Goal: Task Accomplishment & Management: Complete application form

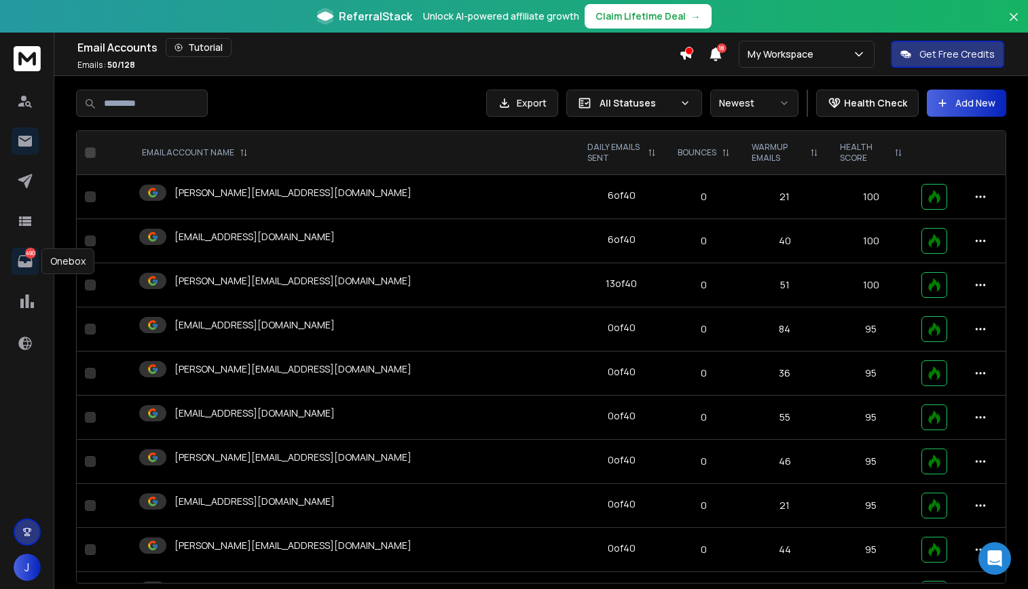
click at [20, 265] on icon at bounding box center [25, 261] width 14 height 12
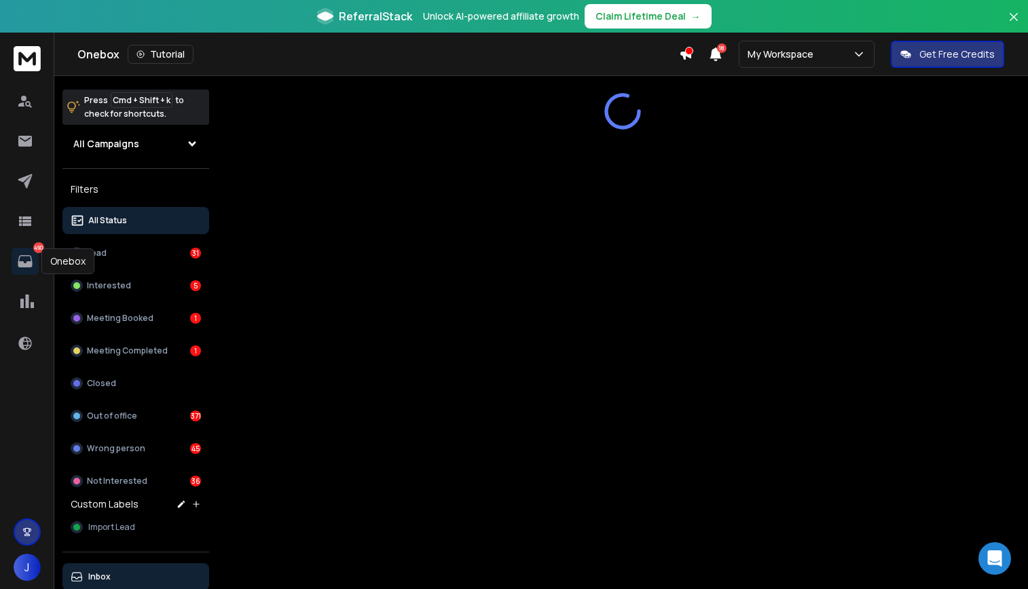
click at [31, 258] on icon at bounding box center [25, 261] width 14 height 12
click at [27, 179] on icon at bounding box center [25, 182] width 14 height 14
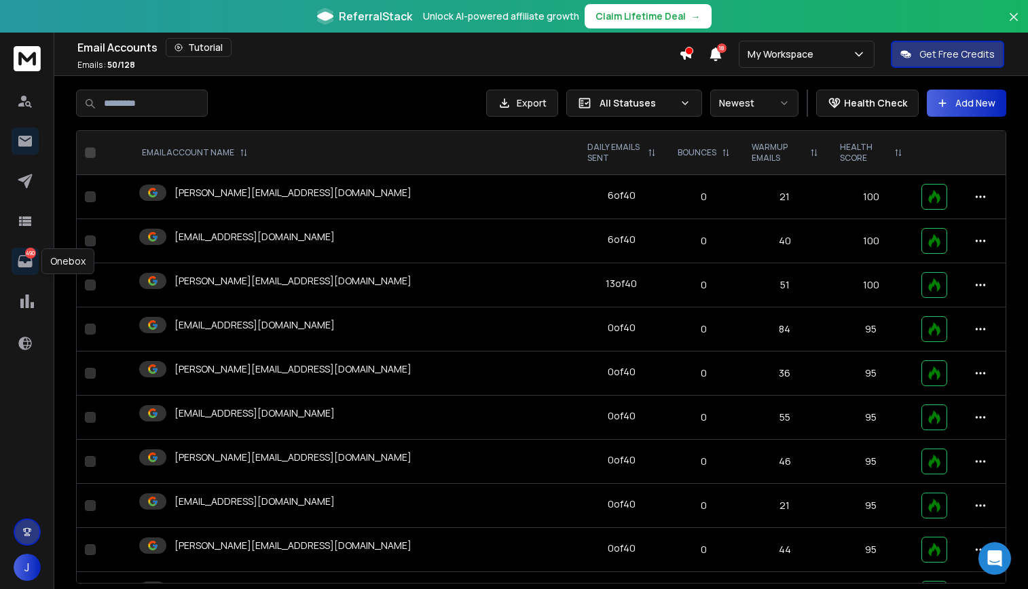
click at [29, 255] on p "490" at bounding box center [30, 253] width 11 height 11
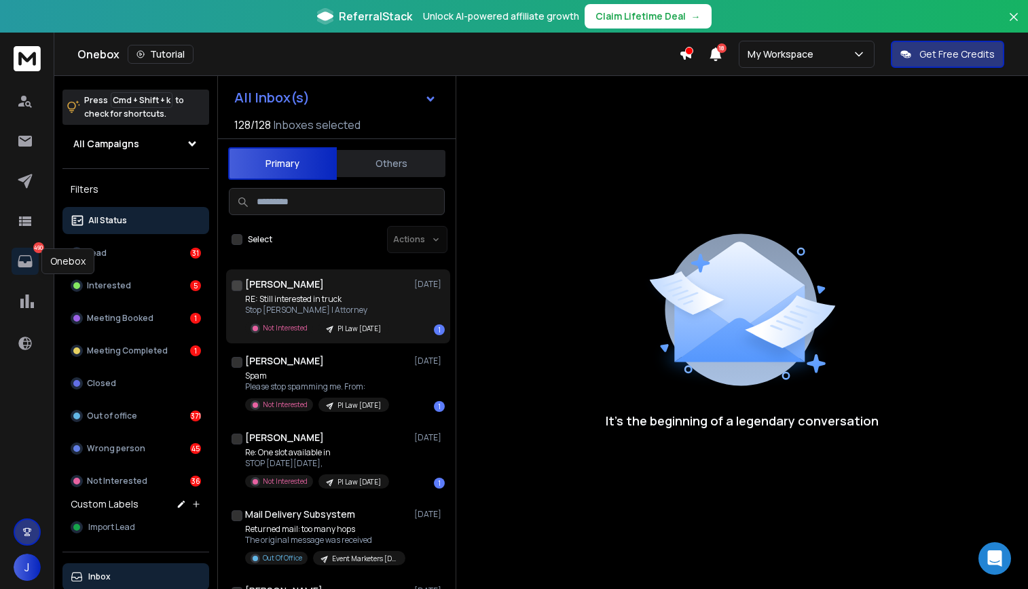
click at [329, 286] on div "[PERSON_NAME] [DATE]" at bounding box center [345, 285] width 200 height 14
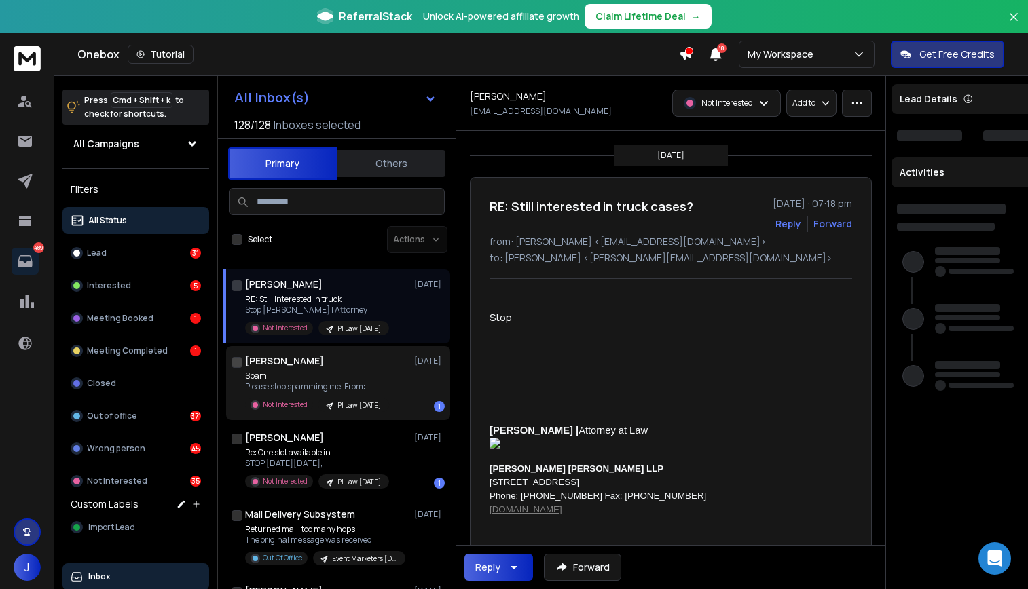
click at [355, 380] on p "Spam" at bounding box center [317, 376] width 144 height 11
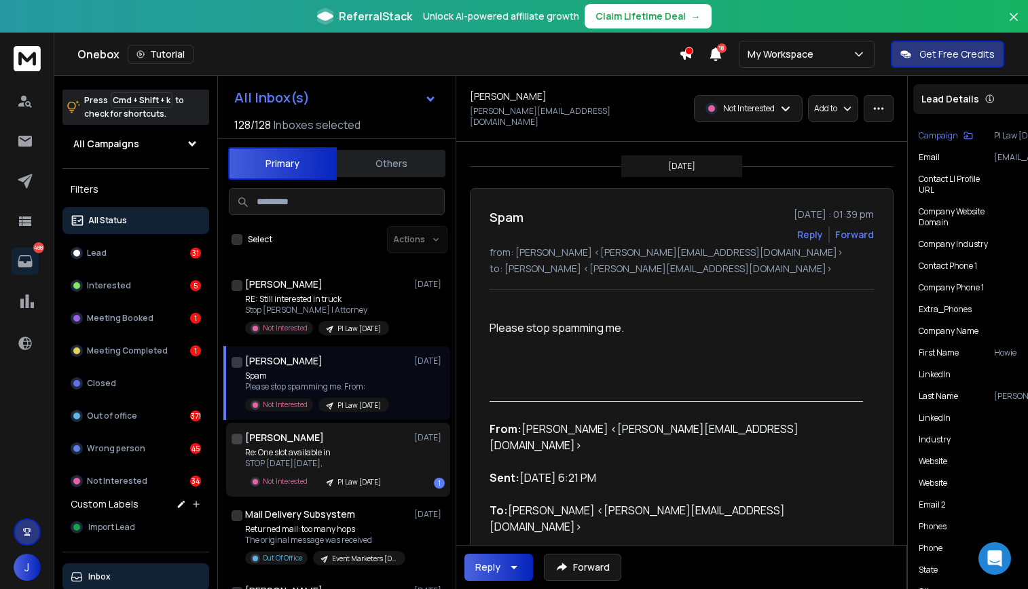
click at [365, 445] on div "[PERSON_NAME] [DATE] Re: One slot available in STOP [DATE][DATE], Not Intereste…" at bounding box center [345, 460] width 200 height 58
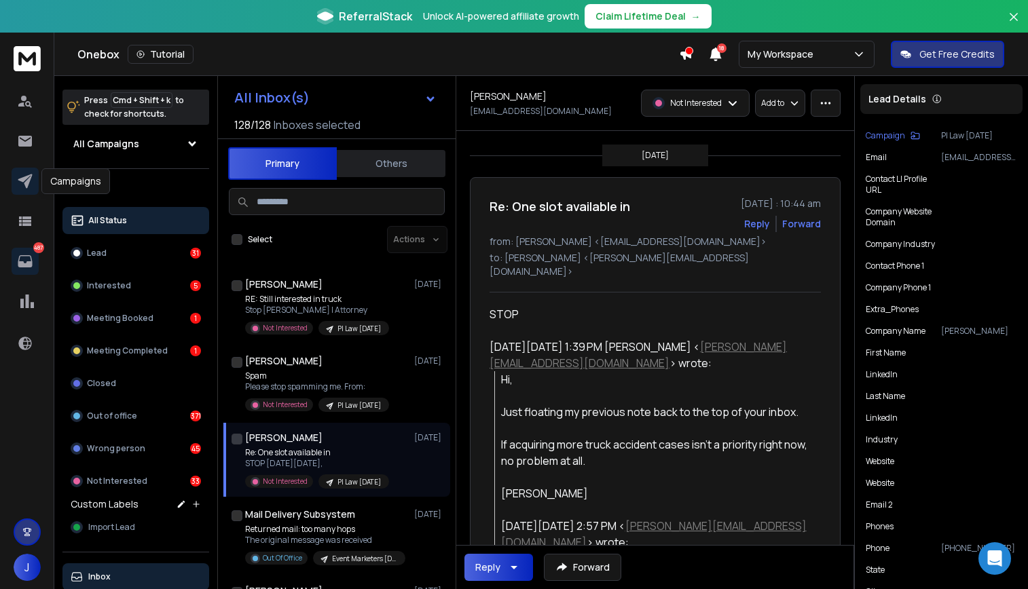
click at [23, 179] on icon at bounding box center [25, 182] width 14 height 14
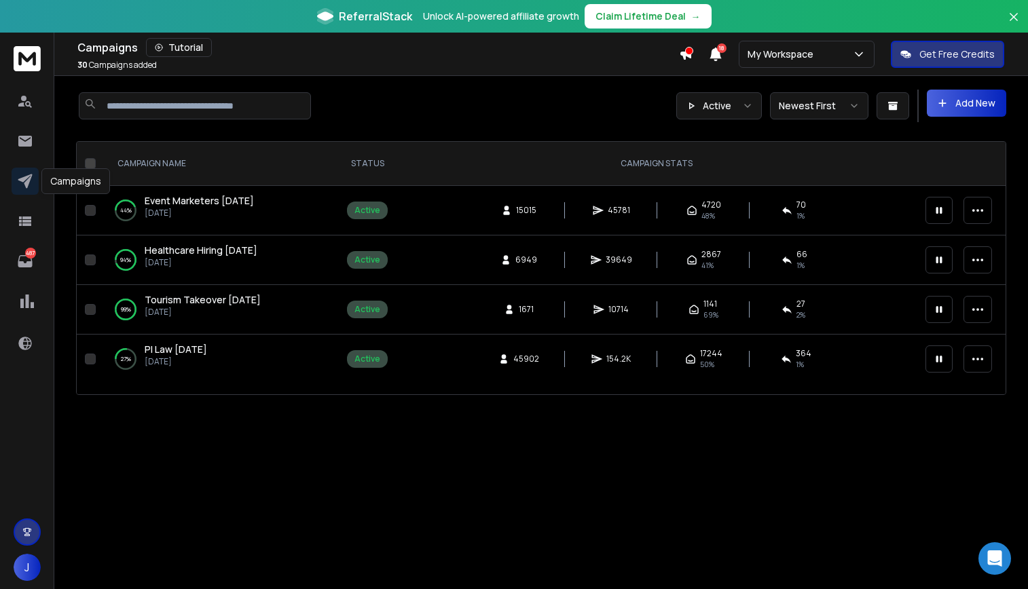
click at [199, 253] on span "Healthcare Hiring [DATE]" at bounding box center [201, 250] width 113 height 13
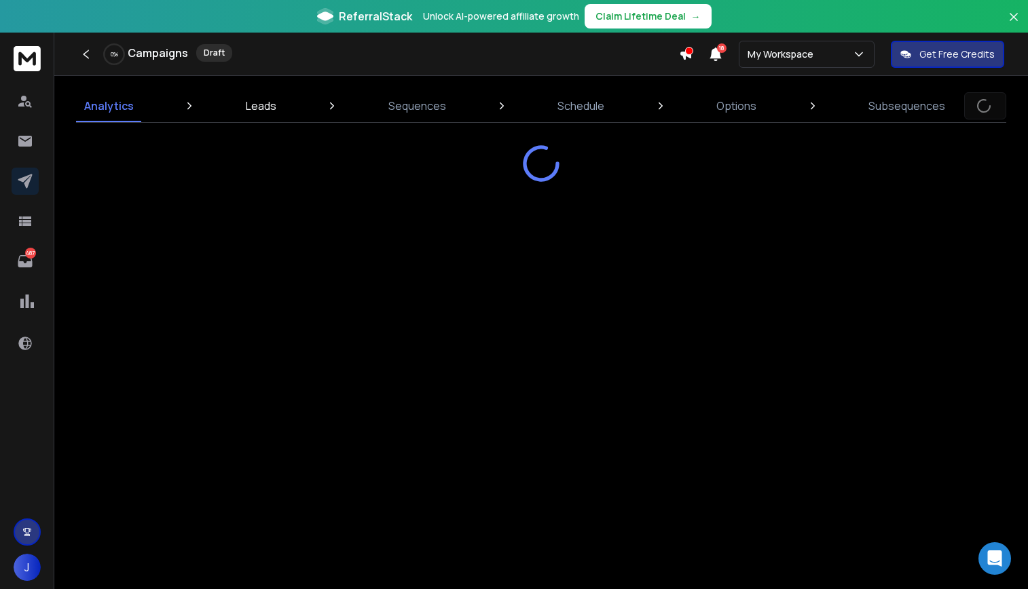
click at [259, 99] on p "Leads" at bounding box center [261, 106] width 31 height 16
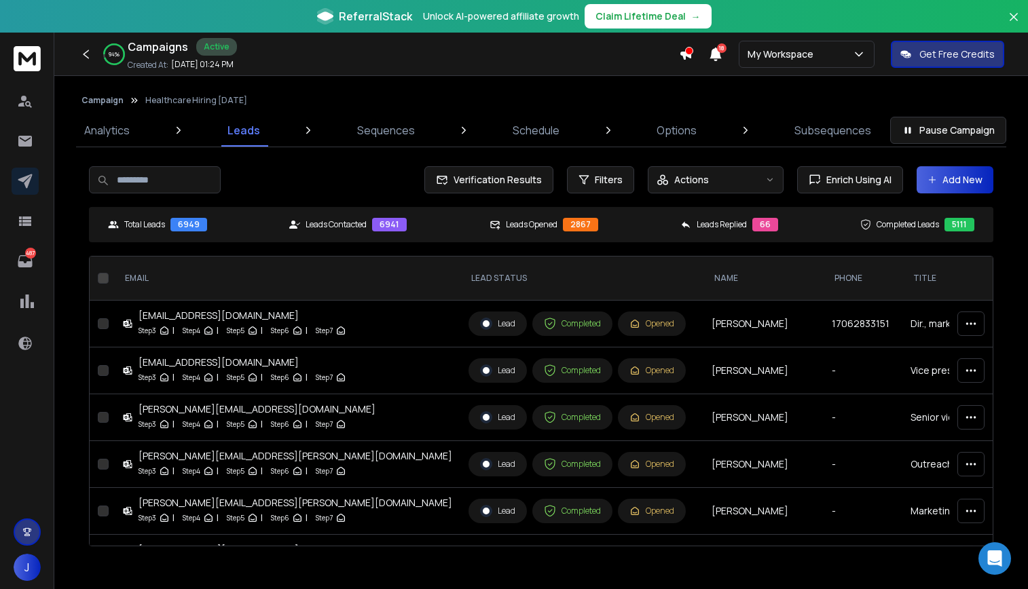
click at [953, 184] on button "Add New" at bounding box center [955, 179] width 77 height 27
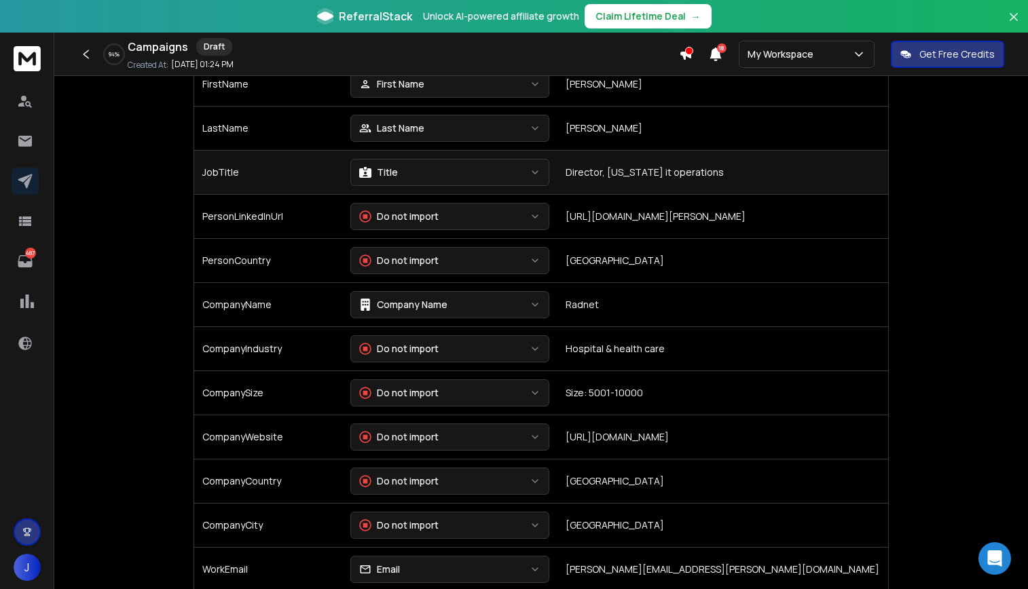
scroll to position [340, 0]
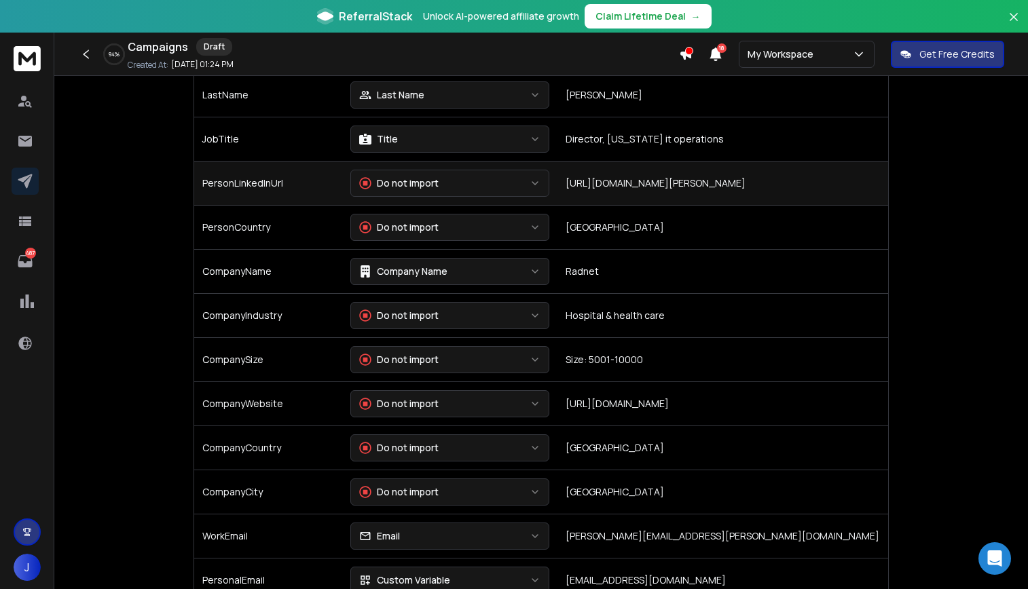
click at [380, 180] on div "Do not import" at bounding box center [398, 184] width 79 height 14
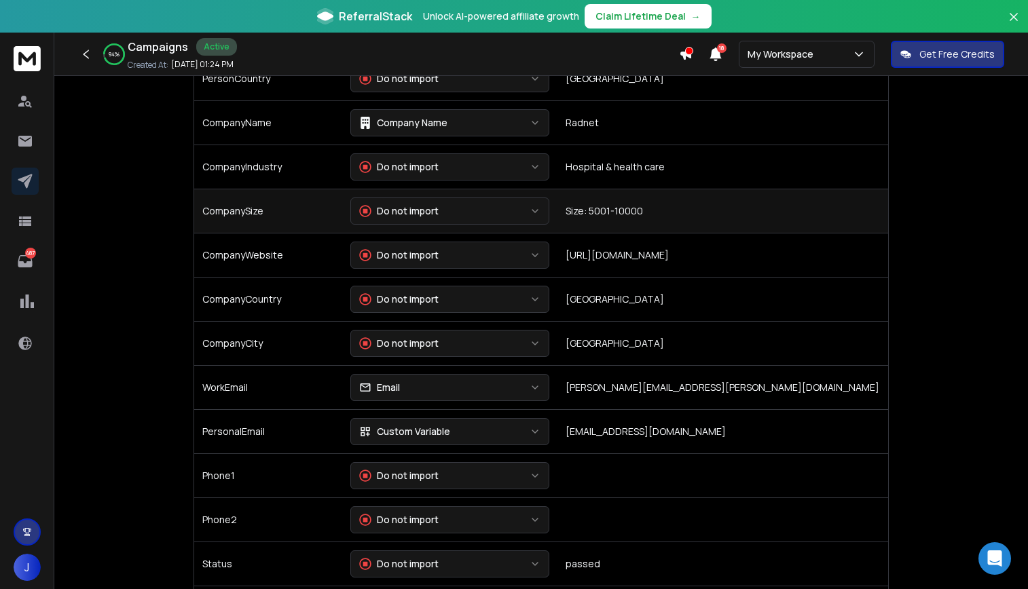
scroll to position [505, 0]
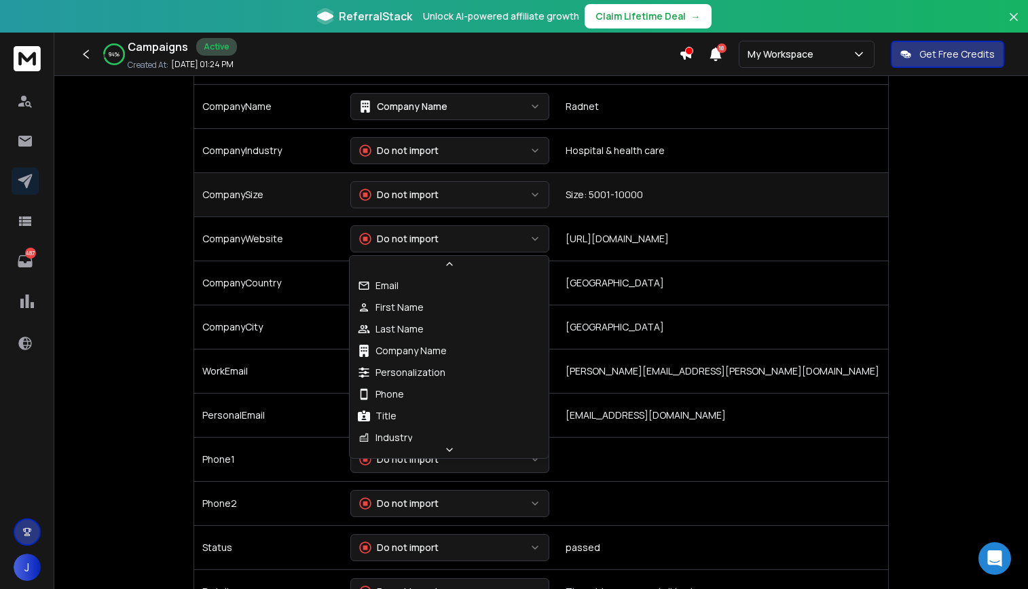
click at [441, 238] on button "Do not import" at bounding box center [449, 238] width 199 height 27
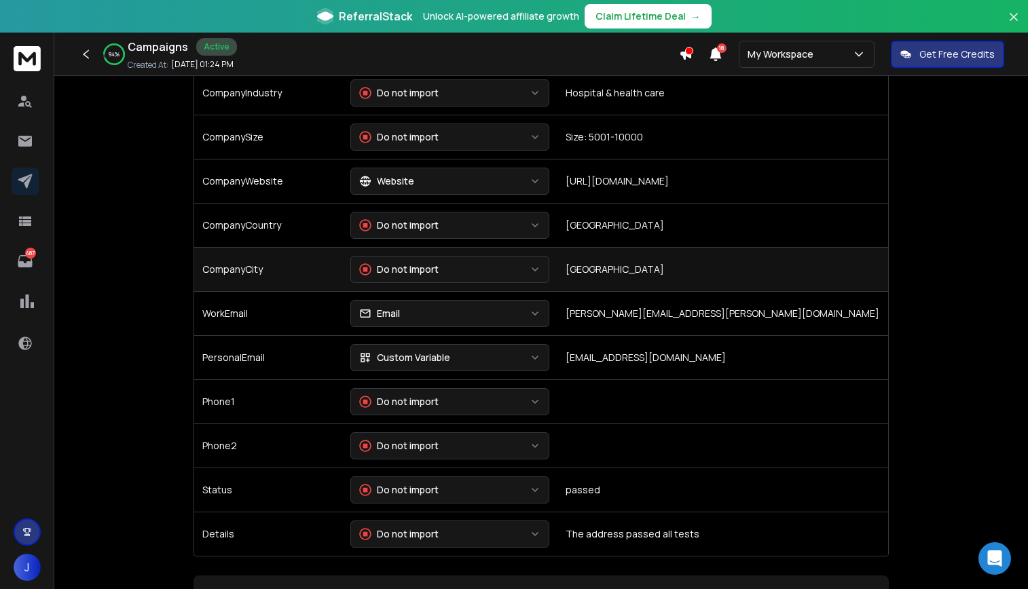
scroll to position [566, 0]
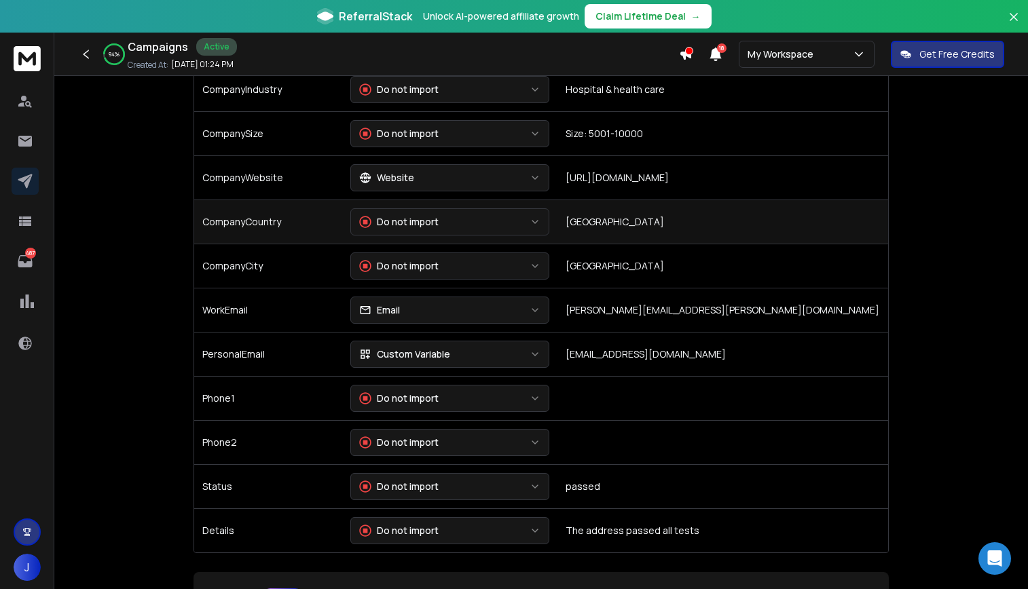
click at [400, 224] on div "Do not import" at bounding box center [398, 222] width 79 height 14
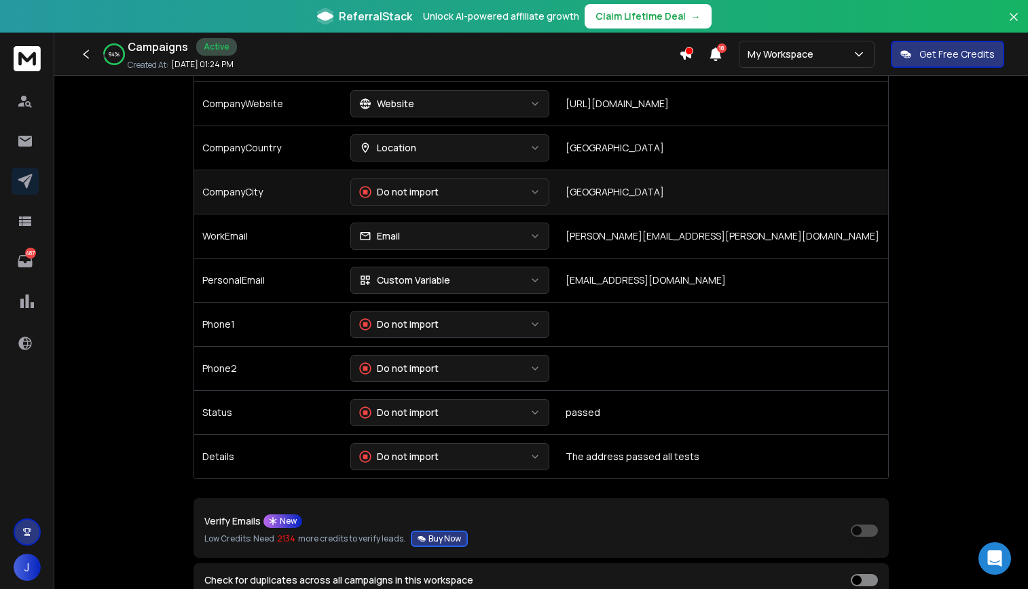
scroll to position [644, 0]
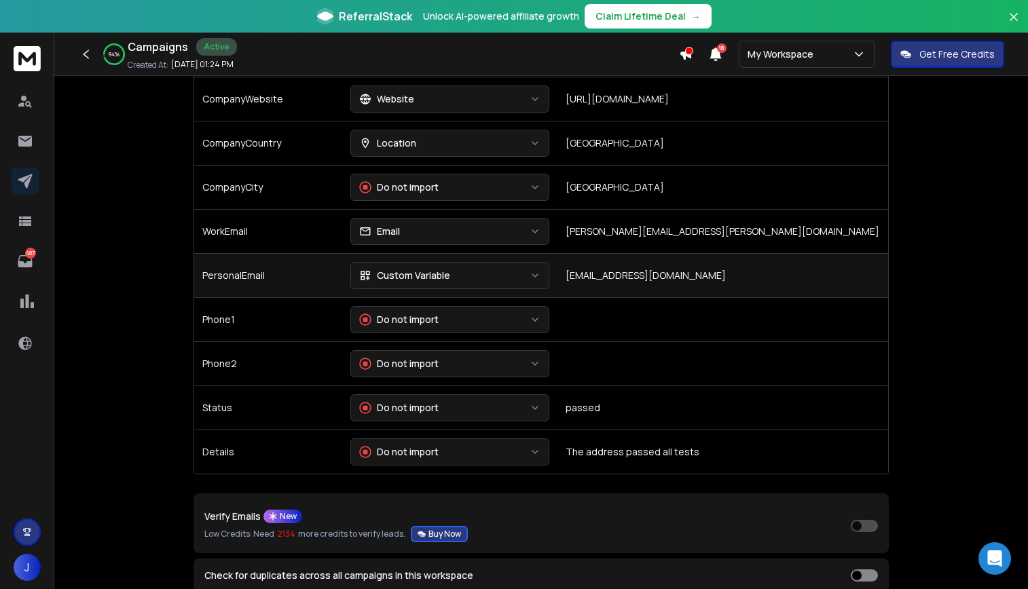
click at [403, 275] on div "Custom Variable" at bounding box center [404, 276] width 91 height 14
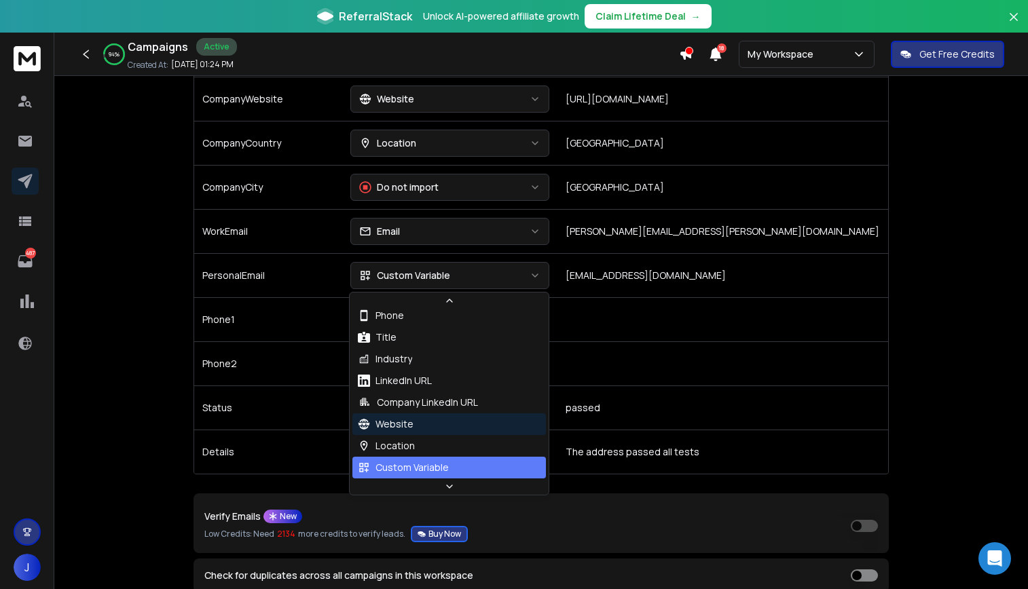
scroll to position [124, 0]
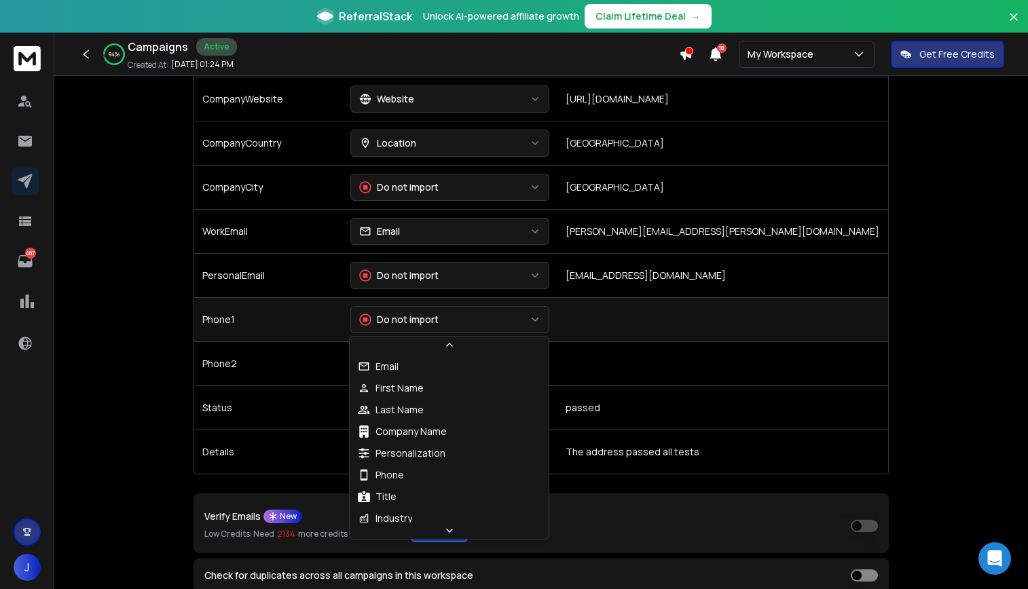
click at [409, 319] on div "Do not import" at bounding box center [398, 320] width 79 height 14
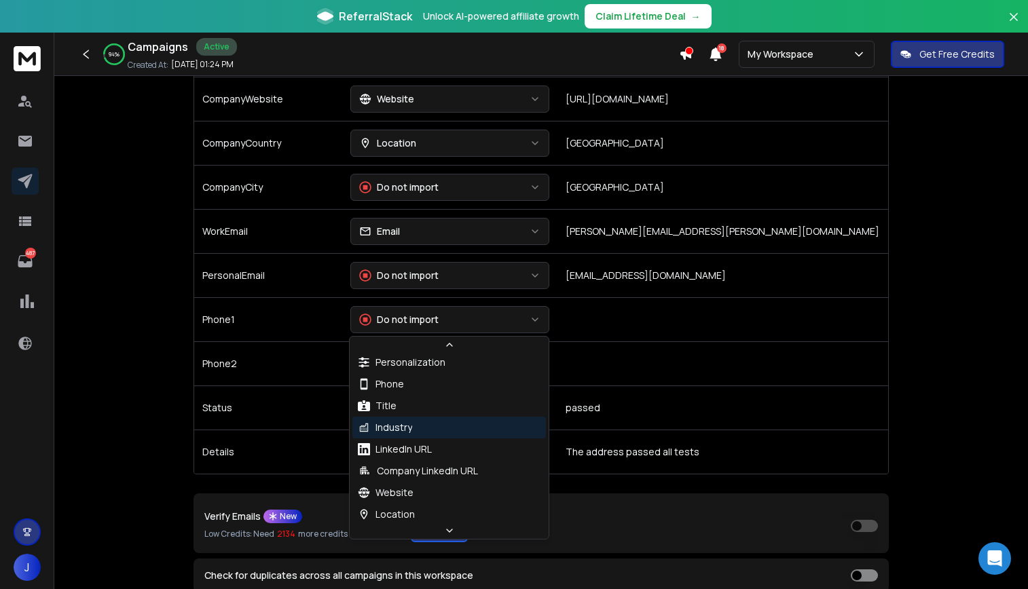
scroll to position [83, 0]
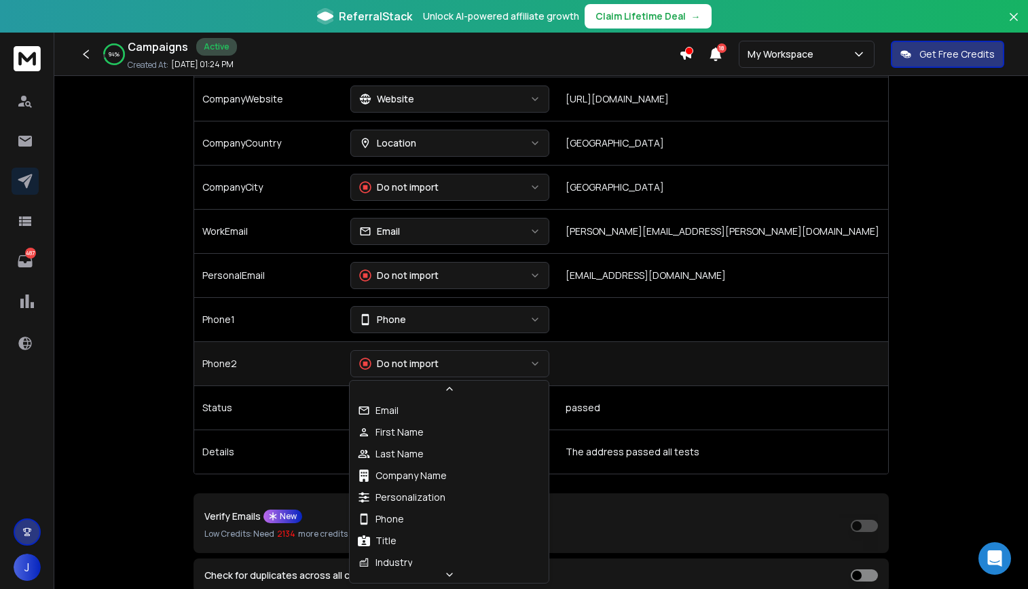
click at [401, 361] on div "Do not import" at bounding box center [398, 364] width 79 height 14
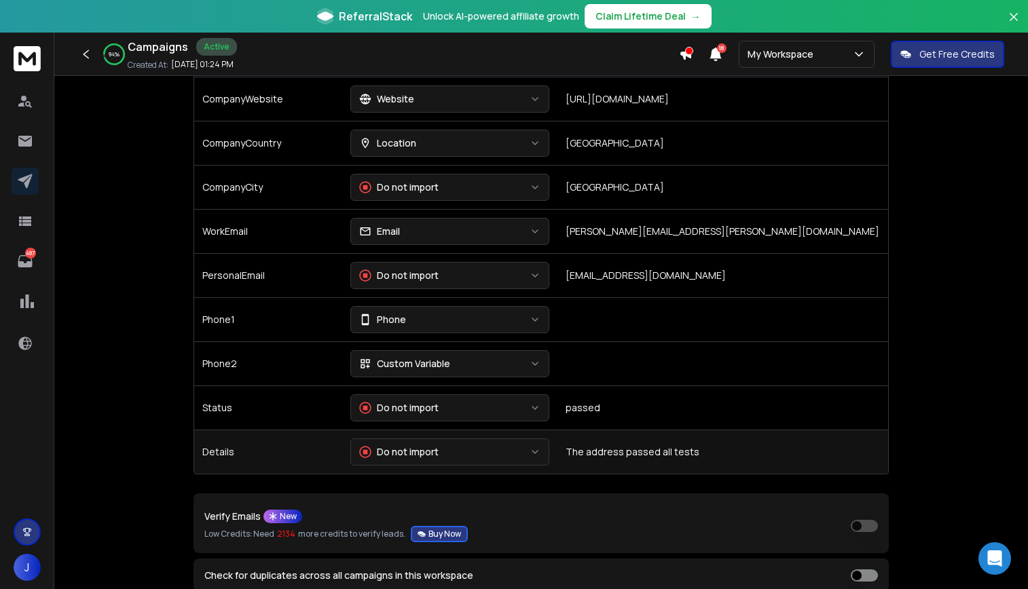
scroll to position [740, 0]
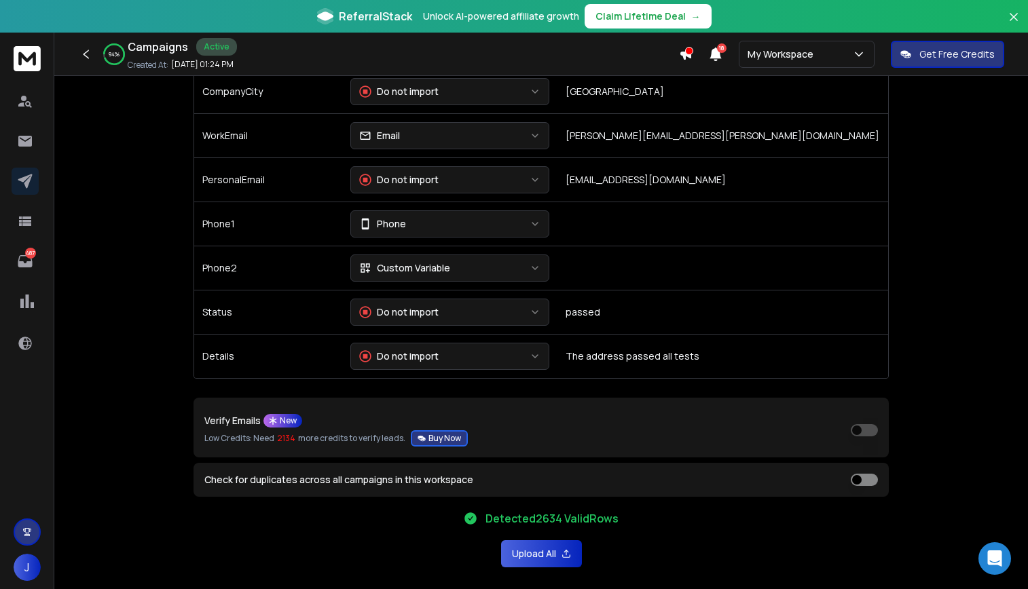
click at [544, 551] on button "Upload All" at bounding box center [541, 554] width 81 height 27
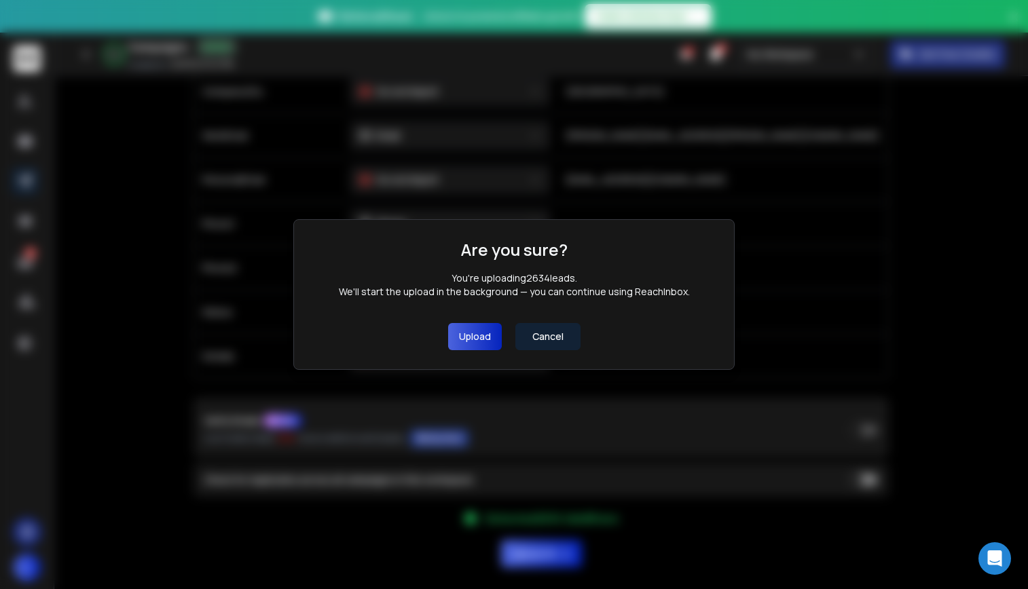
click at [477, 337] on button "Upload" at bounding box center [475, 336] width 54 height 27
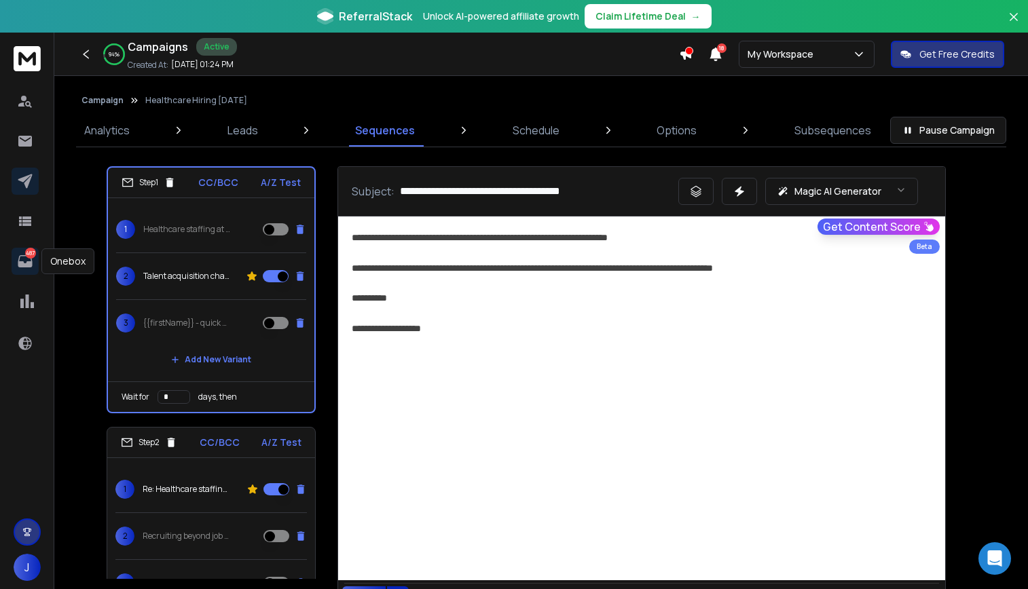
click at [33, 266] on link "487" at bounding box center [25, 261] width 27 height 27
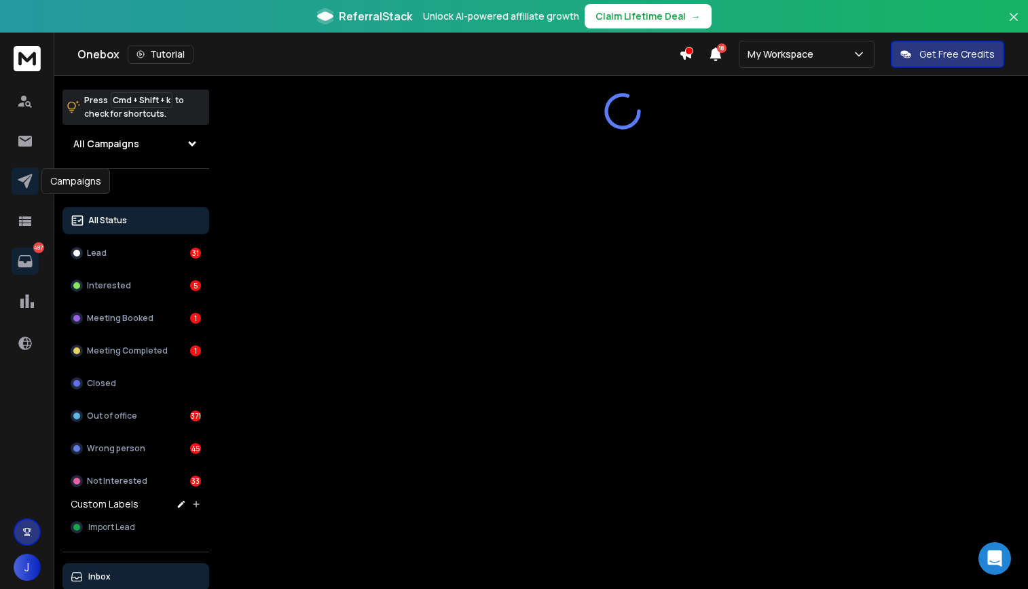
click at [32, 183] on icon at bounding box center [25, 181] width 16 height 16
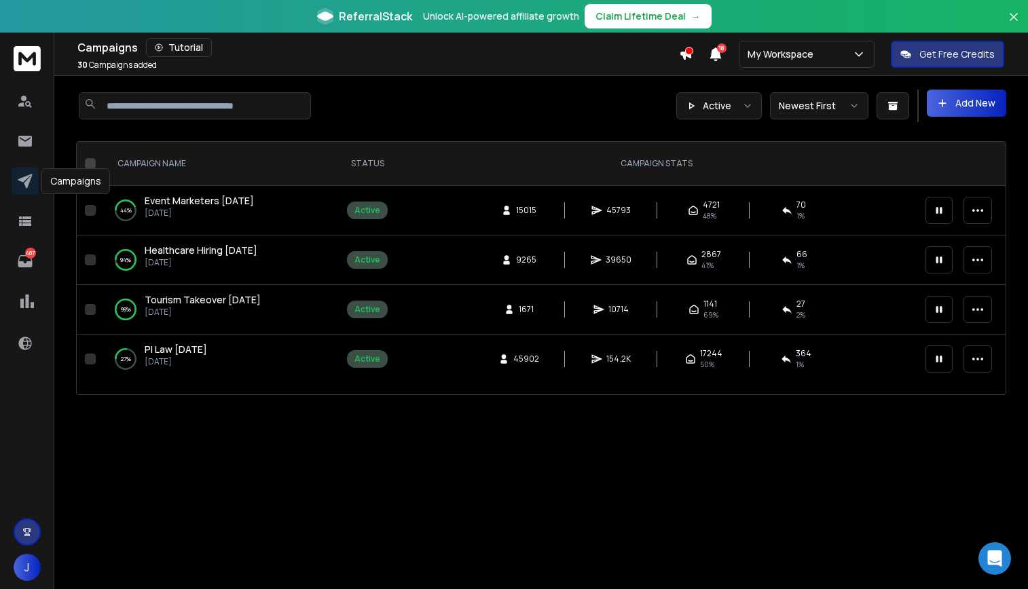
click at [231, 301] on span "Tourism Takeover [DATE]" at bounding box center [203, 299] width 116 height 13
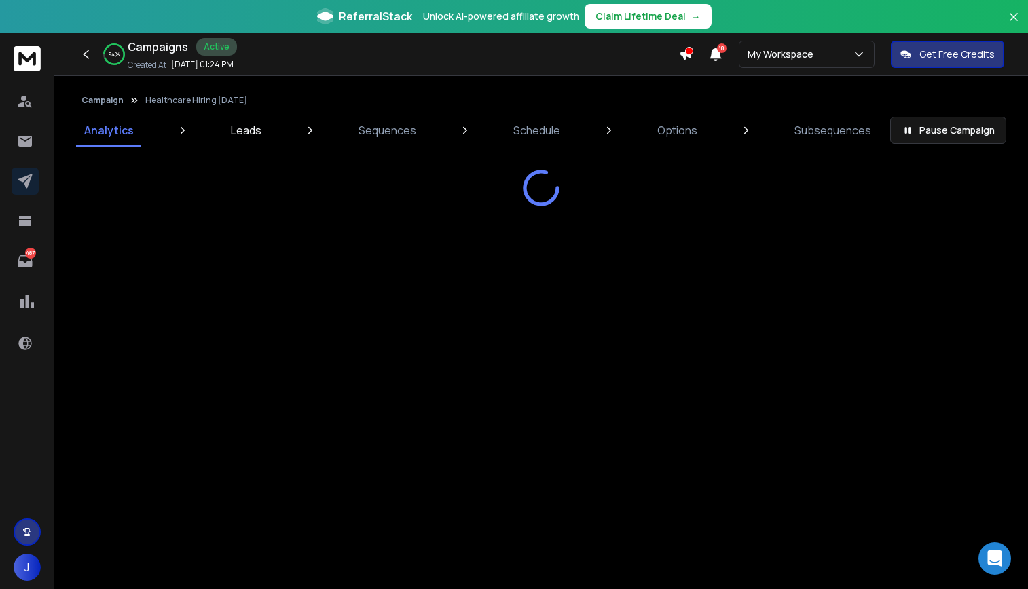
click at [246, 129] on p "Leads" at bounding box center [246, 130] width 31 height 16
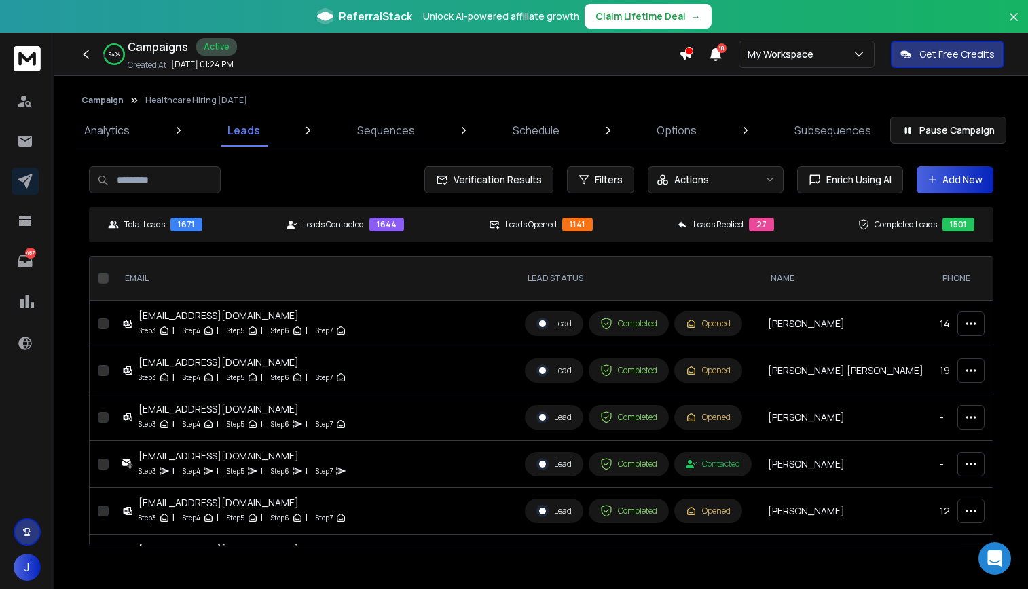
click at [942, 179] on button "Add New" at bounding box center [955, 179] width 77 height 27
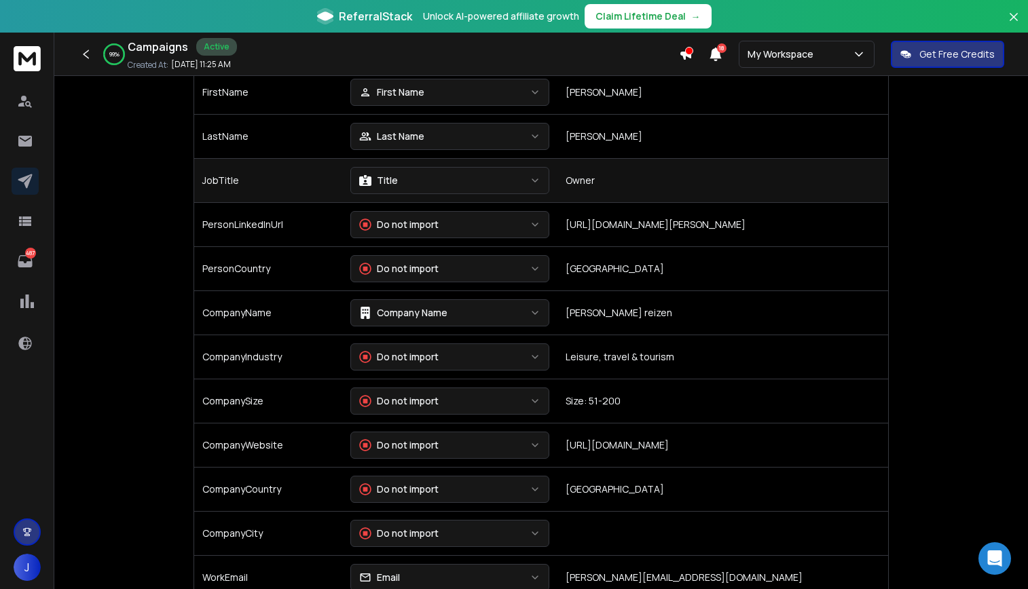
scroll to position [310, 0]
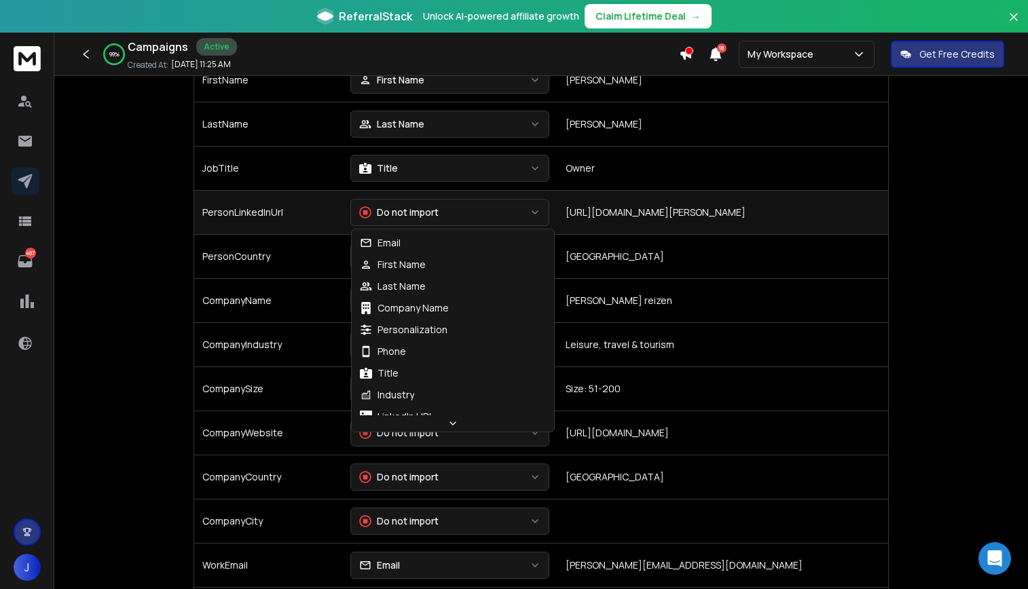
click at [414, 217] on div "Do not import" at bounding box center [398, 213] width 79 height 14
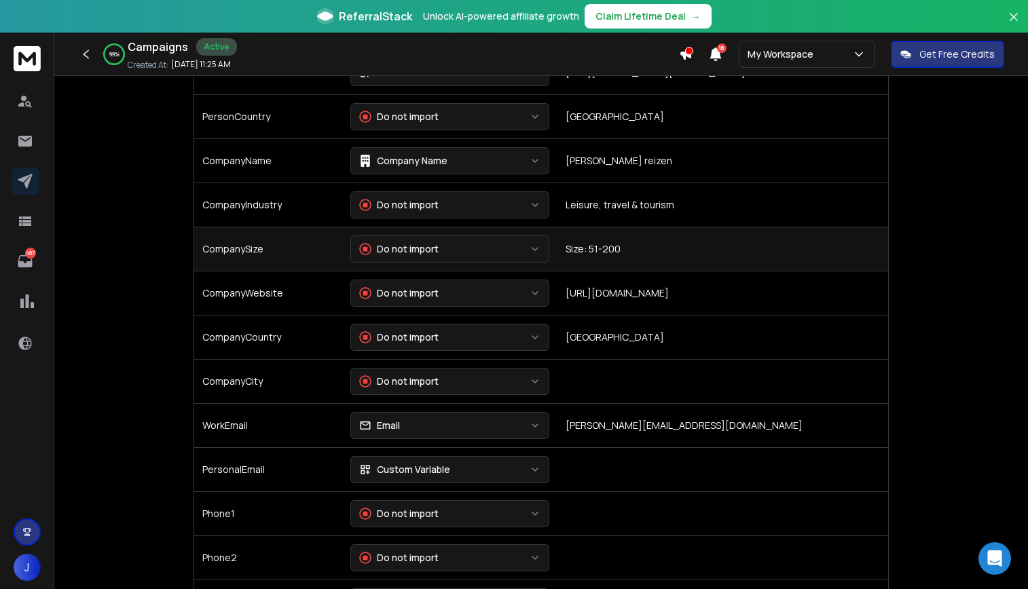
scroll to position [474, 0]
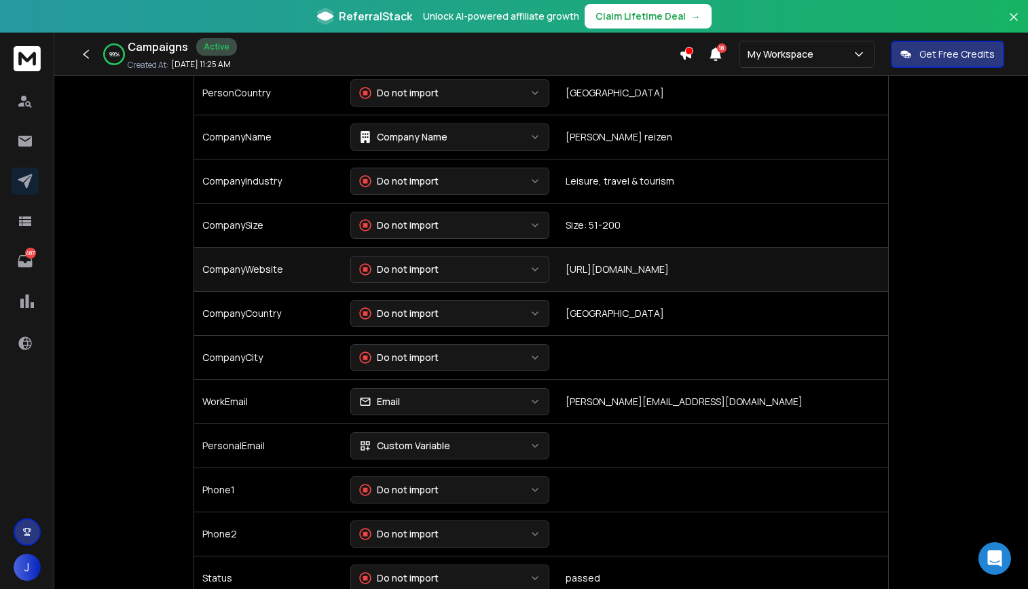
click at [445, 273] on button "Do not import" at bounding box center [449, 269] width 199 height 27
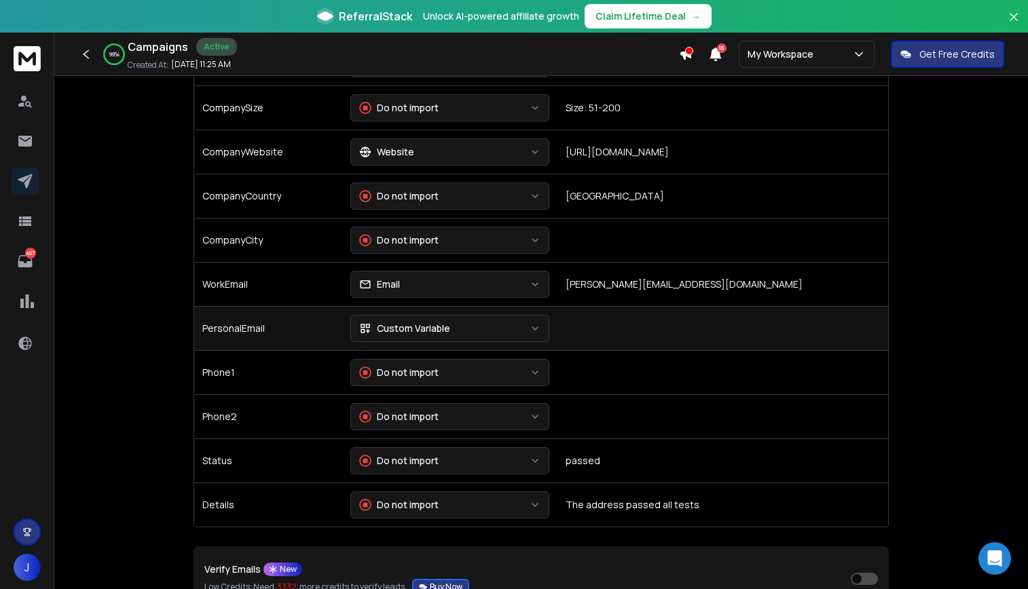
scroll to position [597, 0]
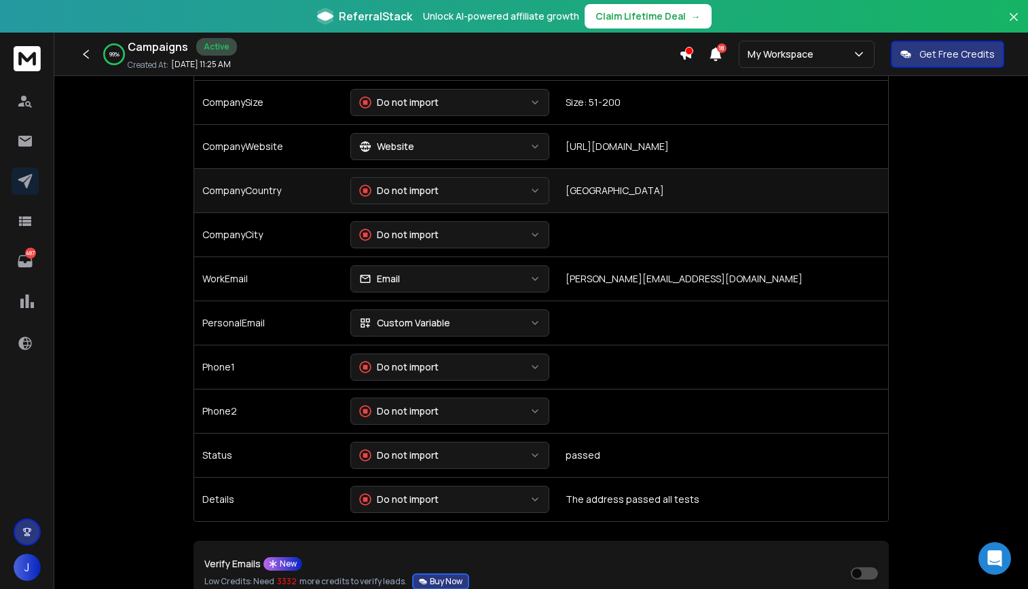
click at [400, 186] on div "Do not import" at bounding box center [398, 191] width 79 height 14
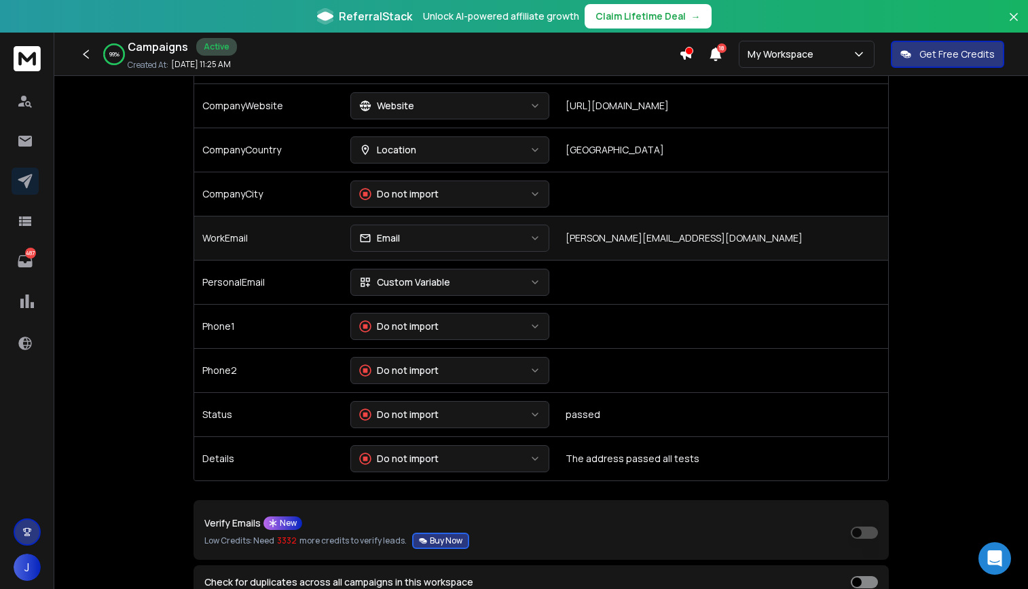
scroll to position [641, 0]
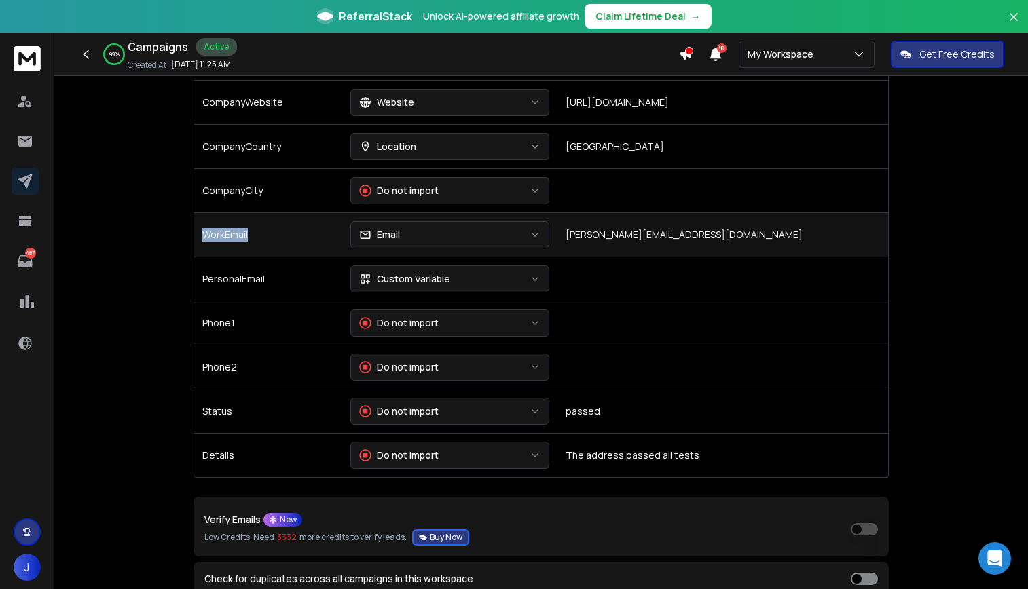
drag, startPoint x: 198, startPoint y: 236, endPoint x: 253, endPoint y: 234, distance: 55.7
click at [253, 234] on td "WorkEmail" at bounding box center [268, 235] width 148 height 44
drag, startPoint x: 248, startPoint y: 234, endPoint x: 204, endPoint y: 234, distance: 43.5
click at [204, 234] on td "WorkEmail" at bounding box center [268, 235] width 148 height 44
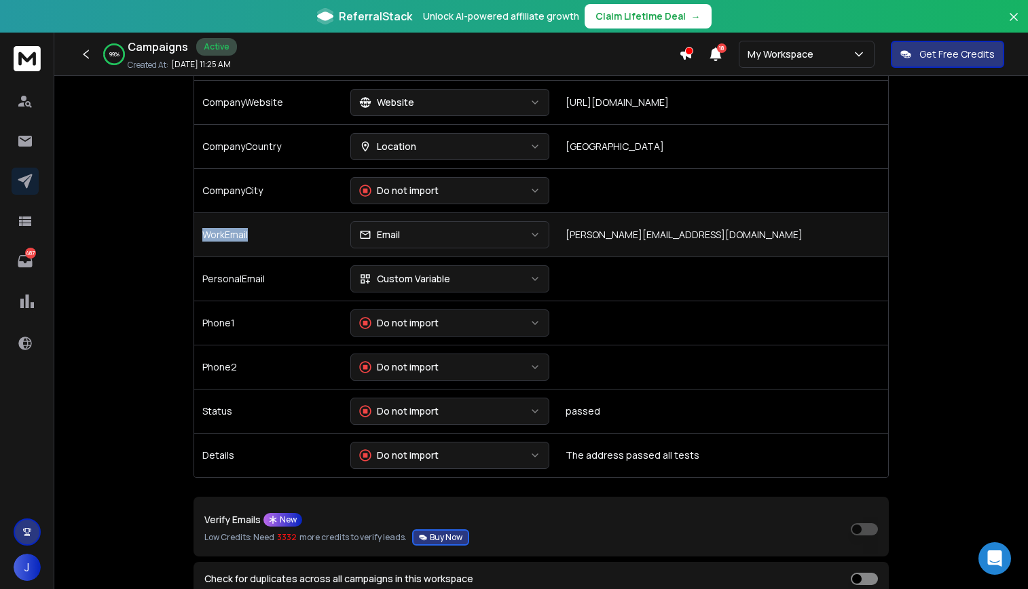
click at [204, 234] on td "WorkEmail" at bounding box center [268, 235] width 148 height 44
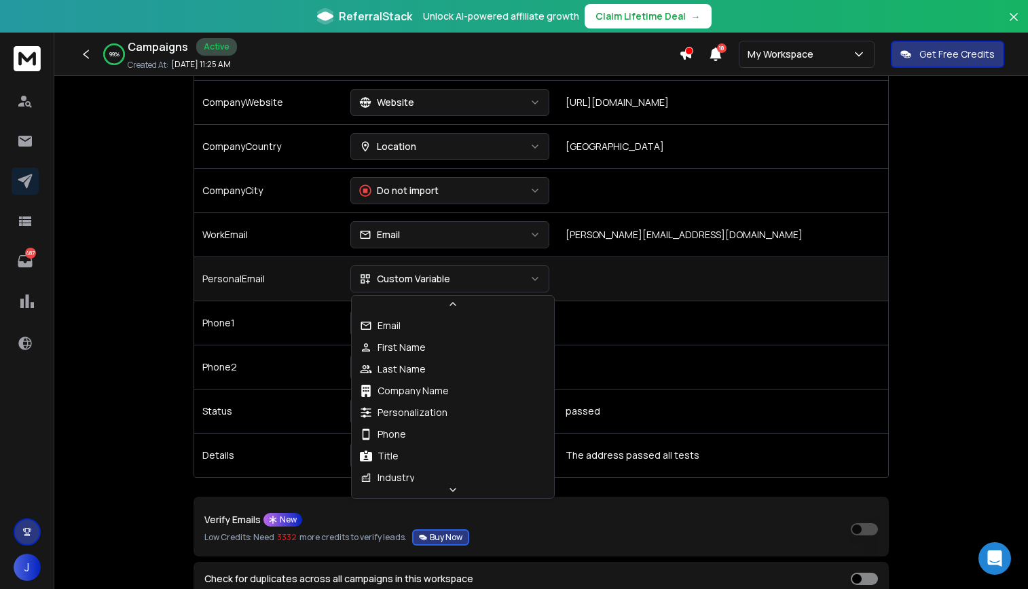
click at [435, 282] on button "Custom Variable" at bounding box center [449, 279] width 199 height 27
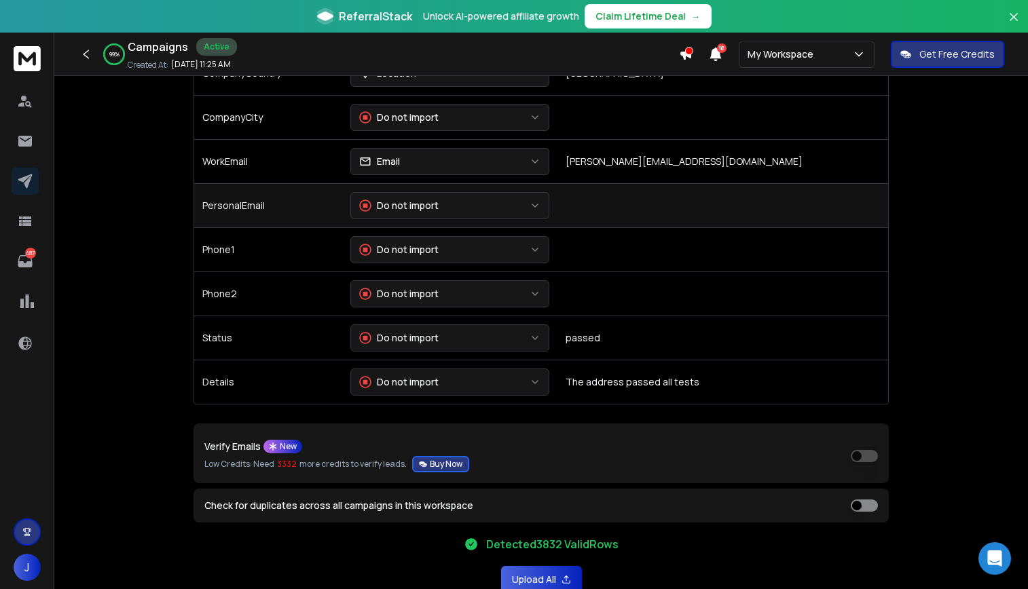
scroll to position [712, 0]
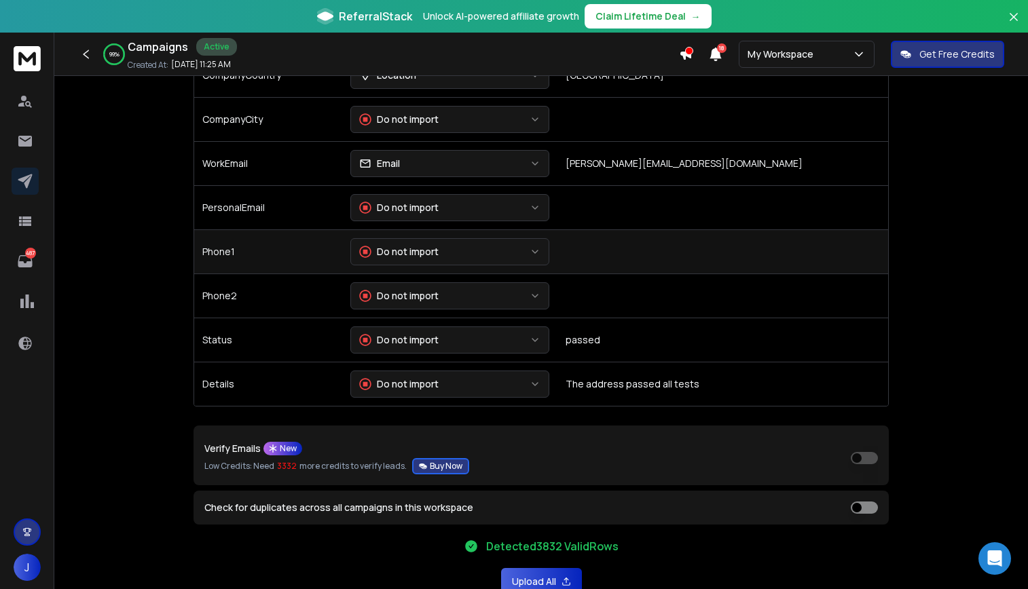
click at [541, 259] on button "Do not import" at bounding box center [449, 251] width 199 height 27
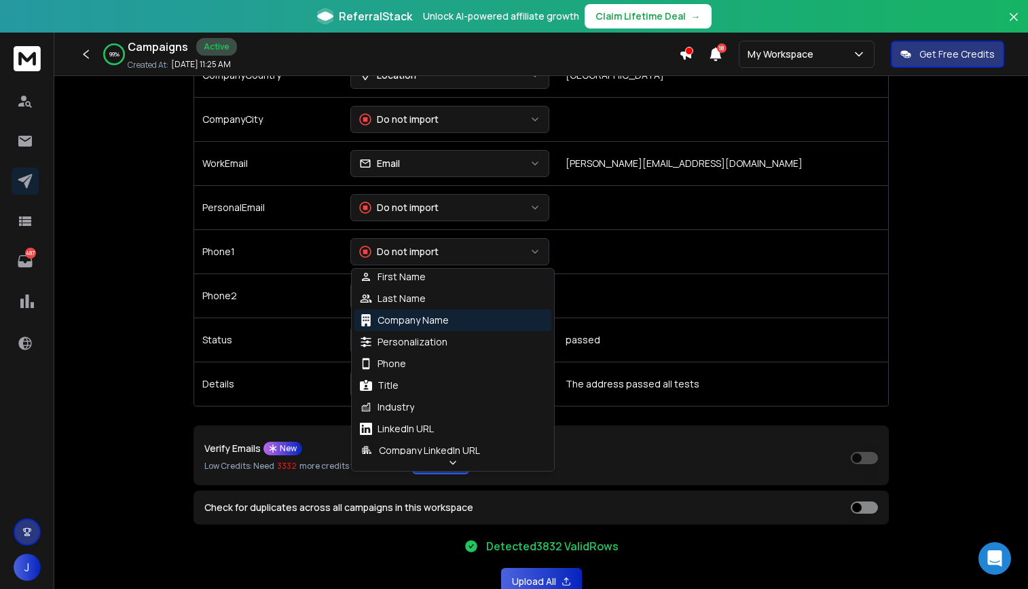
scroll to position [0, 0]
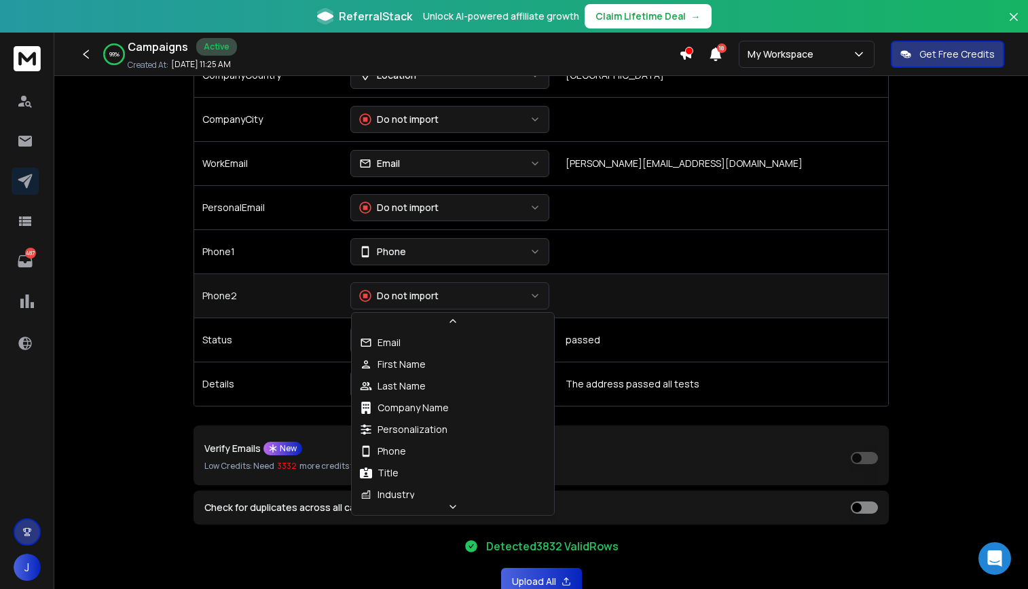
click at [390, 295] on div "Do not import" at bounding box center [398, 296] width 79 height 14
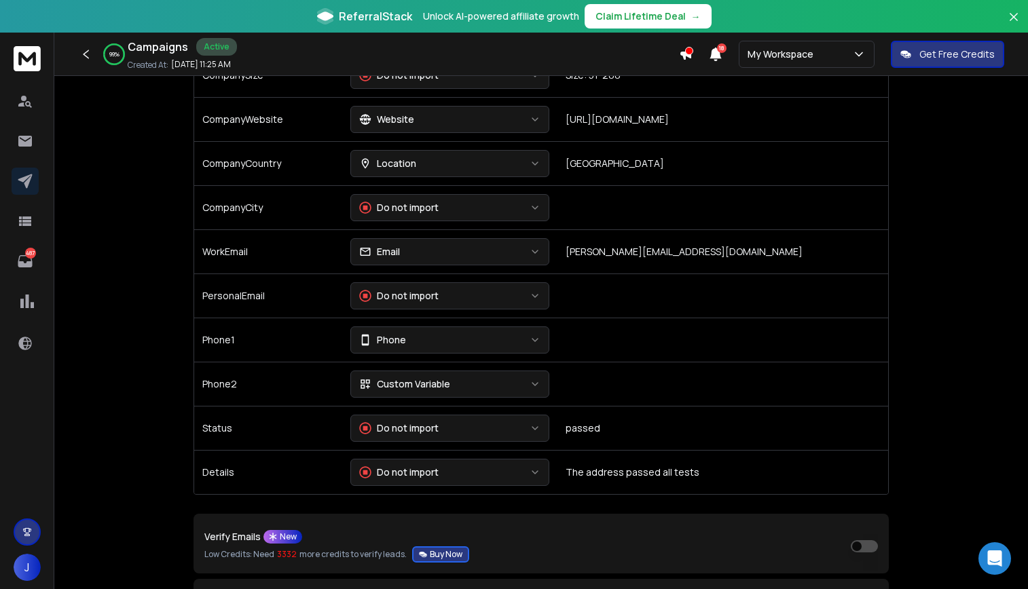
scroll to position [627, 0]
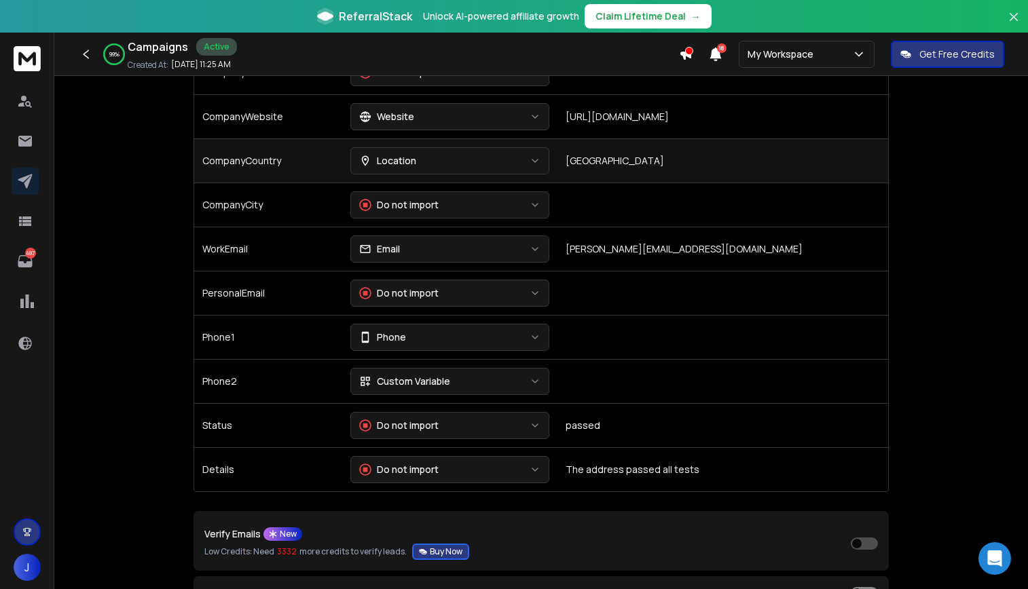
click at [391, 157] on div "Location" at bounding box center [387, 161] width 57 height 14
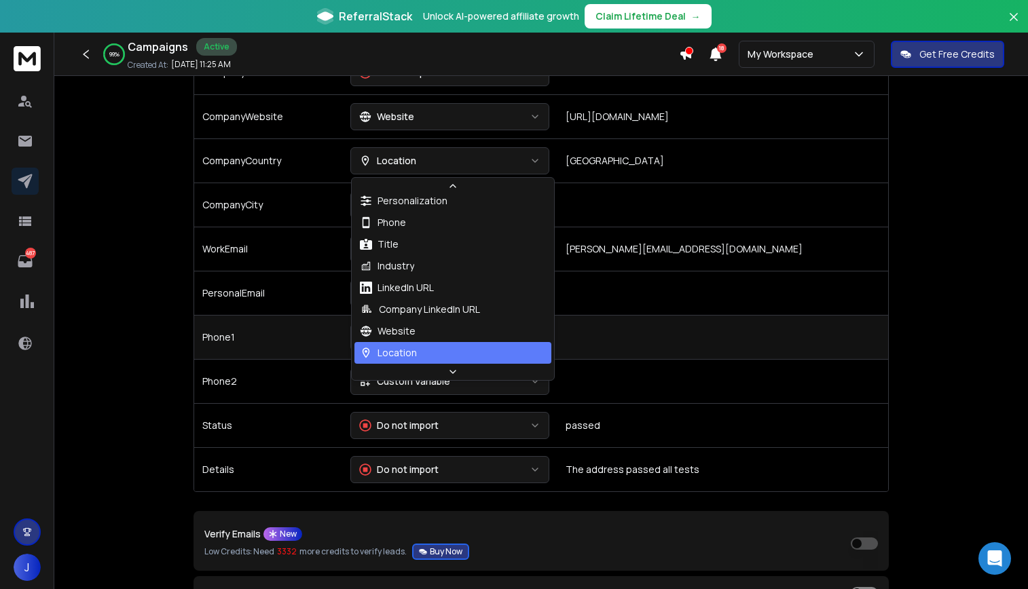
scroll to position [625, 0]
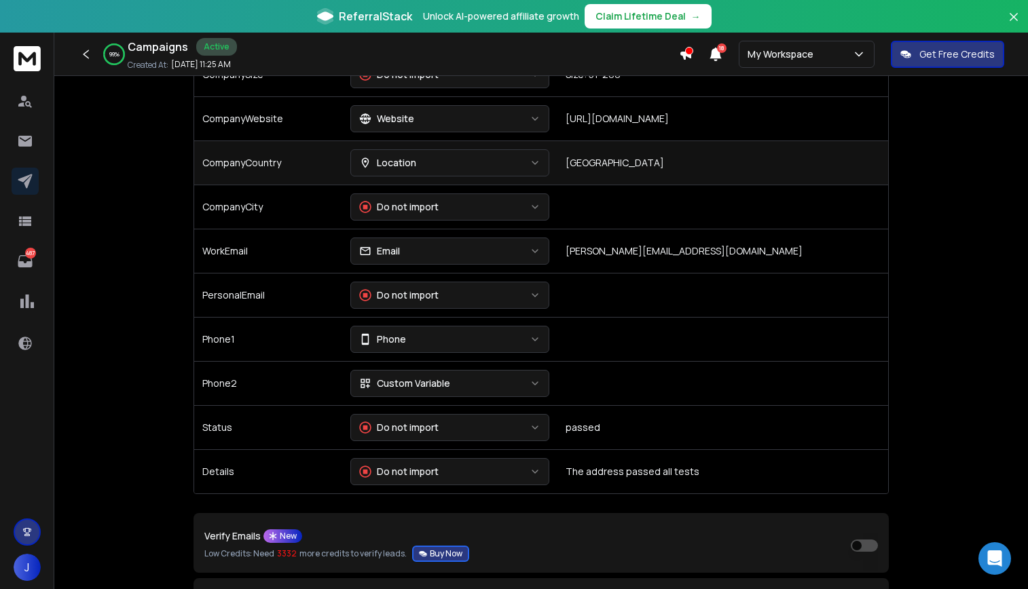
click at [324, 165] on td "CompanyCountry" at bounding box center [268, 163] width 148 height 44
drag, startPoint x: 202, startPoint y: 163, endPoint x: 285, endPoint y: 165, distance: 82.9
click at [285, 165] on td "CompanyCountry" at bounding box center [268, 163] width 148 height 44
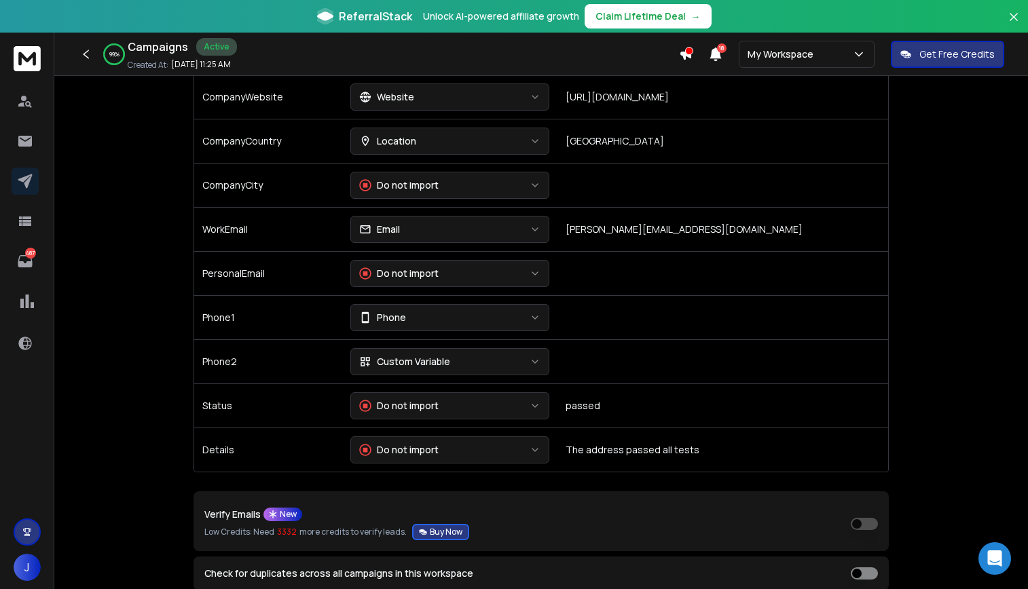
scroll to position [740, 0]
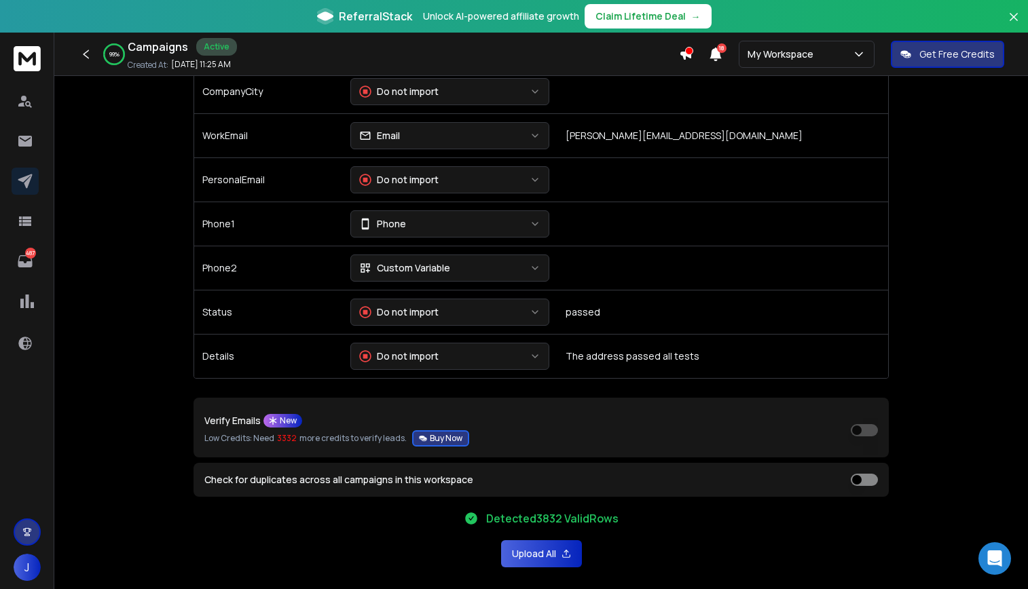
click at [549, 560] on button "Upload All" at bounding box center [541, 554] width 81 height 27
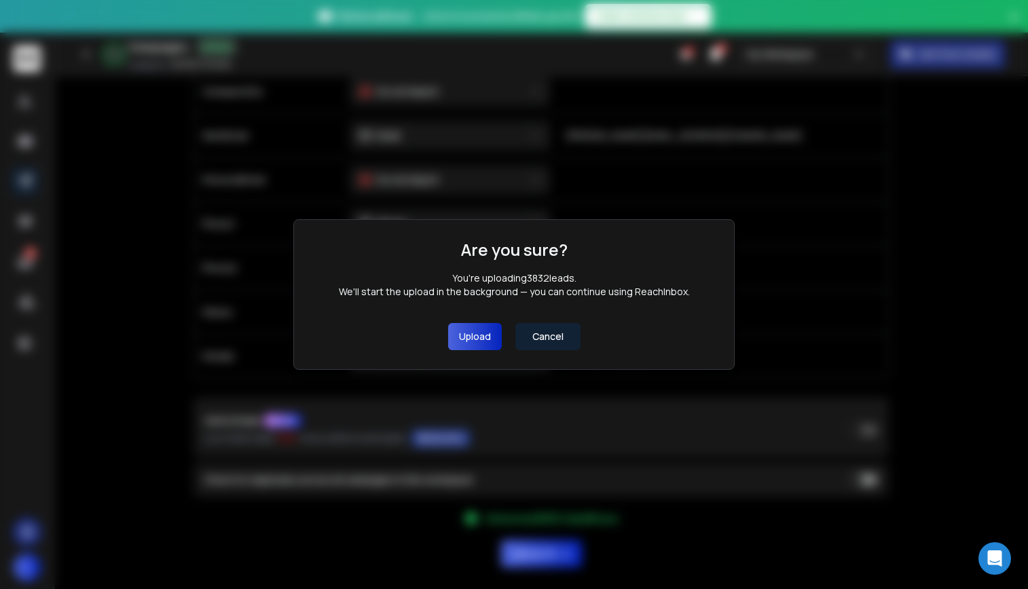
click at [473, 337] on button "Upload" at bounding box center [475, 336] width 54 height 27
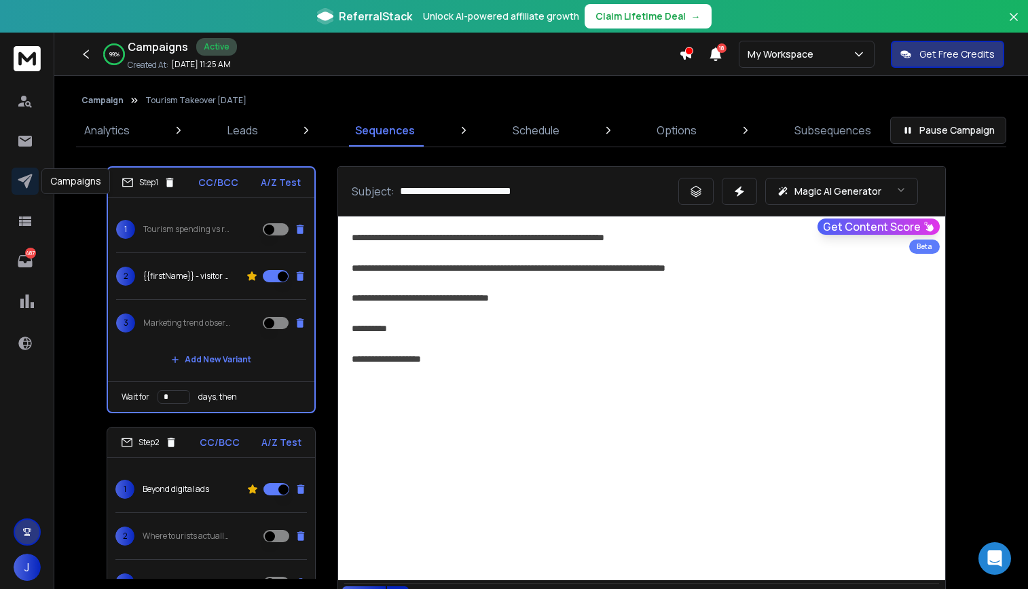
click at [29, 181] on icon at bounding box center [25, 182] width 14 height 14
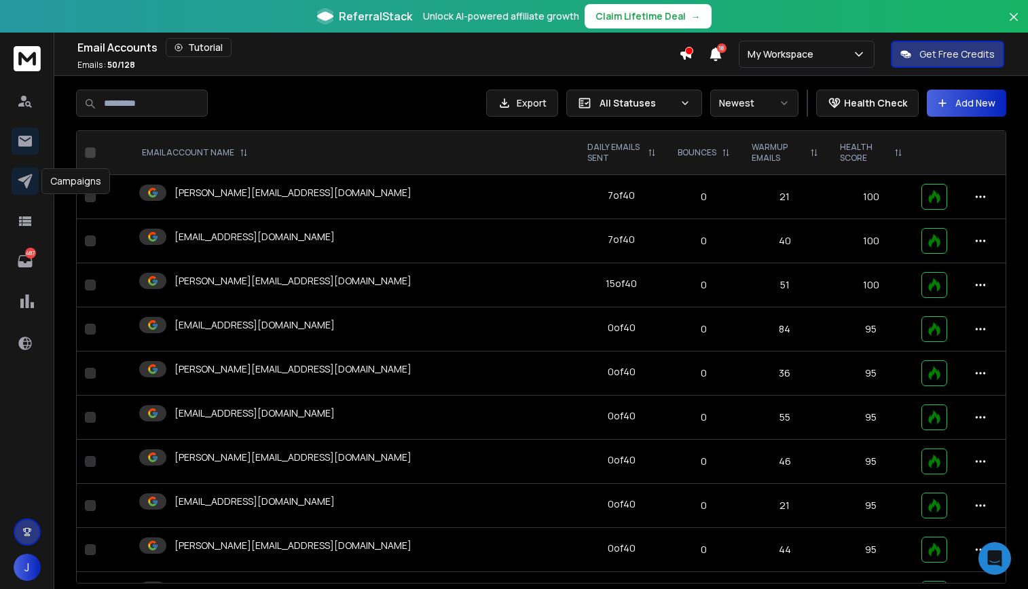
click at [22, 181] on icon at bounding box center [25, 182] width 14 height 14
